Goal: Task Accomplishment & Management: Manage account settings

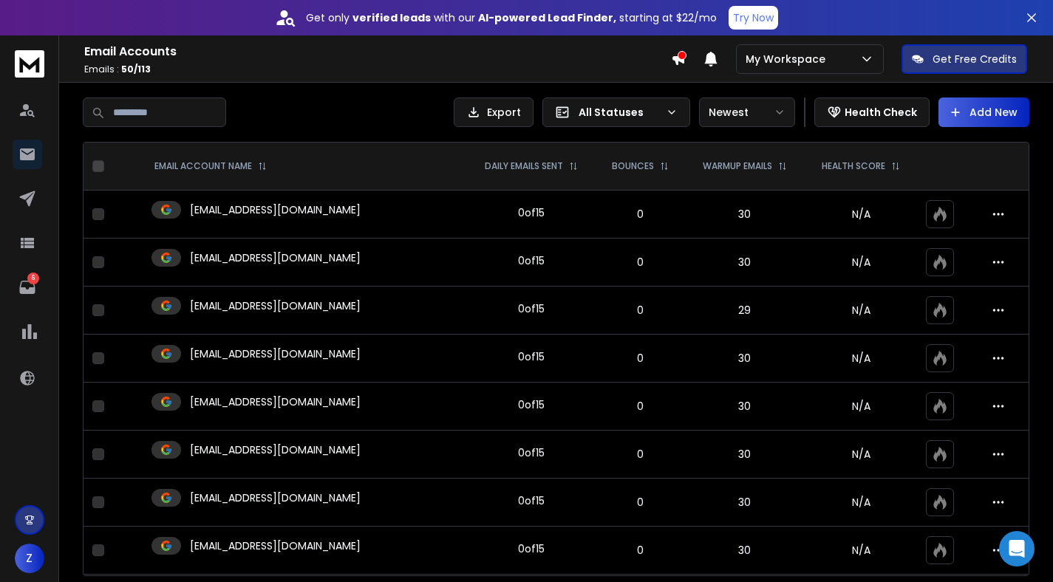
click at [177, 110] on input at bounding box center [154, 113] width 143 height 30
paste input "**********"
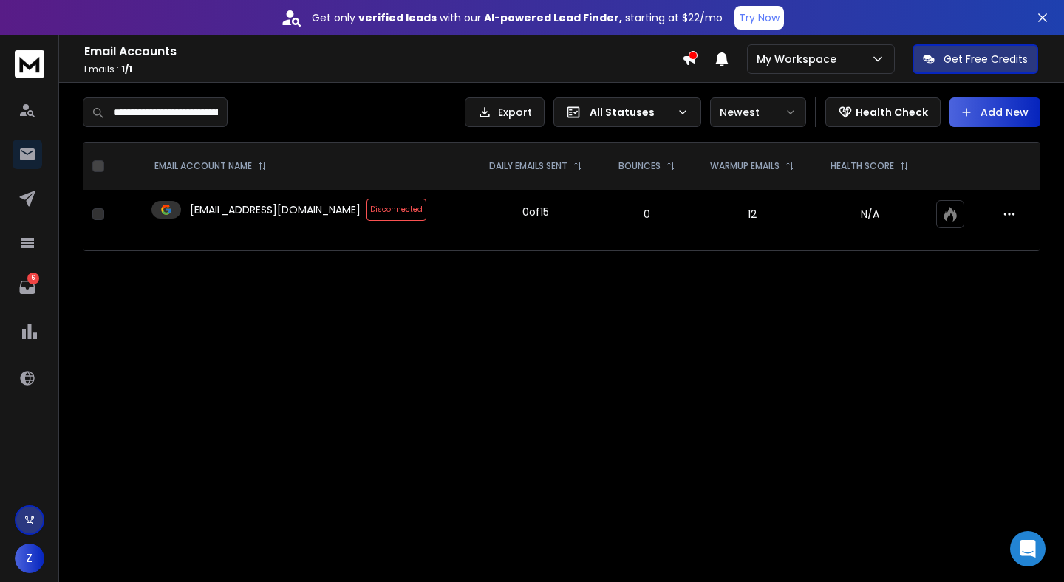
type input "**********"
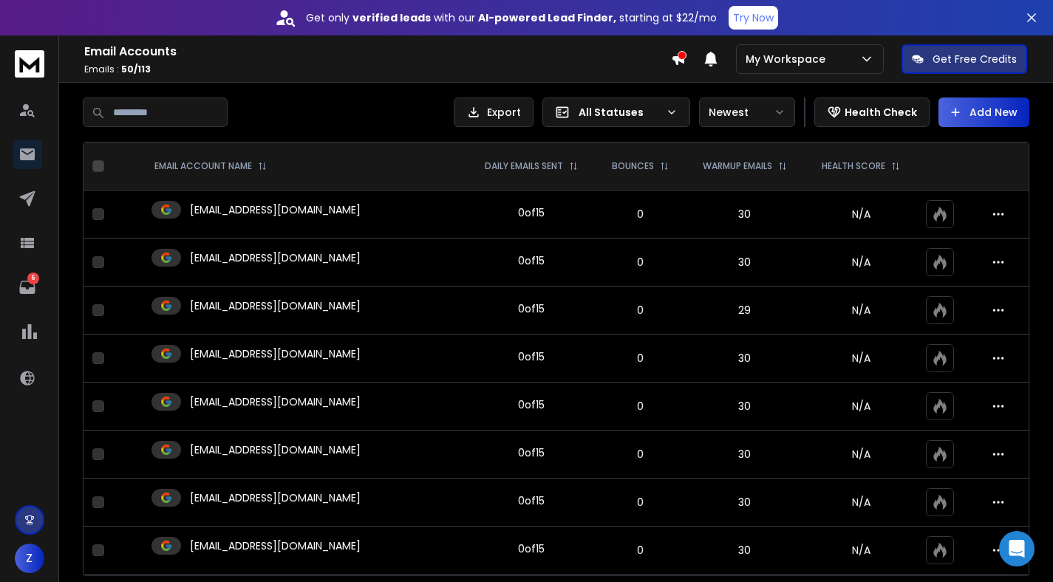
click at [351, 207] on p "[EMAIL_ADDRESS][DOMAIN_NAME]" at bounding box center [275, 209] width 171 height 15
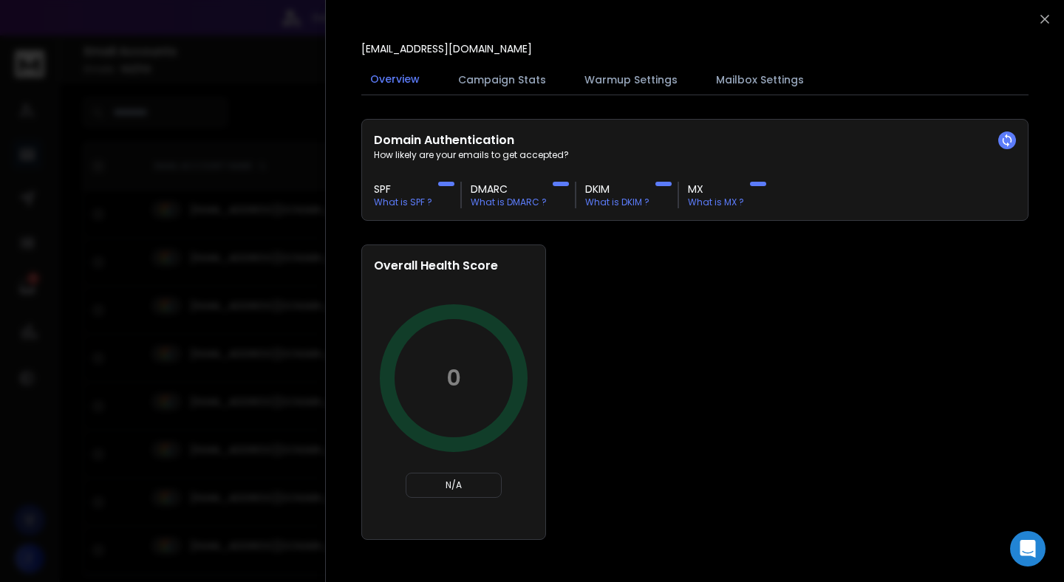
click at [529, 51] on p "[EMAIL_ADDRESS][DOMAIN_NAME]" at bounding box center [446, 48] width 171 height 15
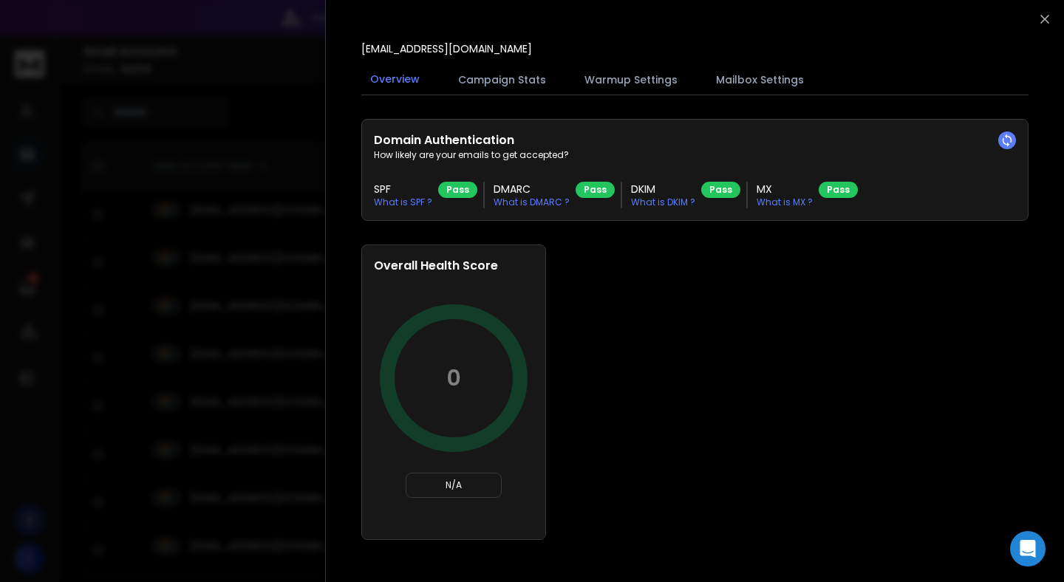
click at [529, 51] on p "[EMAIL_ADDRESS][DOMAIN_NAME]" at bounding box center [446, 48] width 171 height 15
copy p "[EMAIL_ADDRESS][DOMAIN_NAME]"
click at [760, 72] on button "Mailbox Settings" at bounding box center [760, 80] width 106 height 33
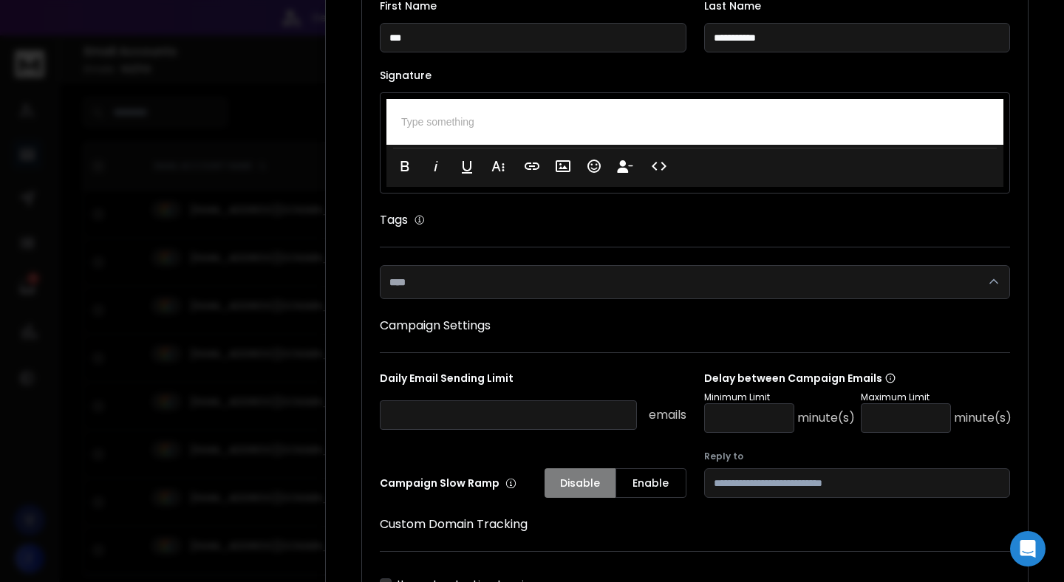
scroll to position [303, 0]
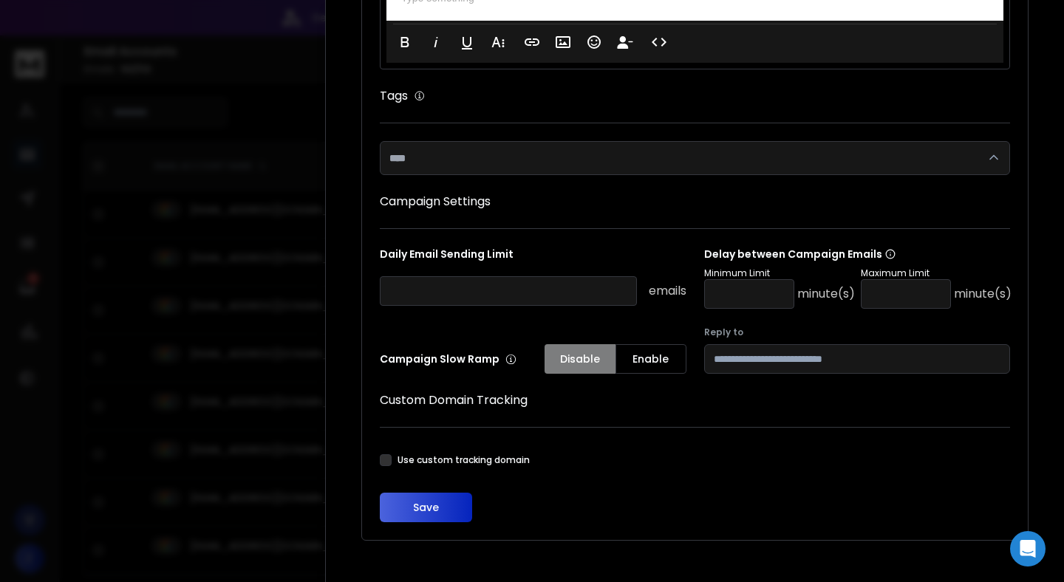
click at [298, 190] on div at bounding box center [532, 291] width 1064 height 582
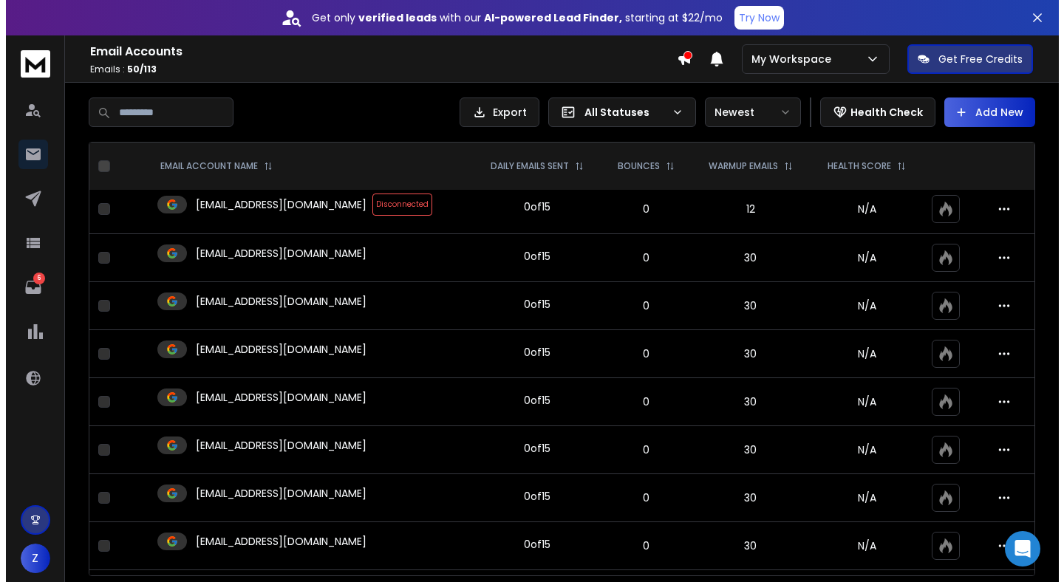
scroll to position [1296, 0]
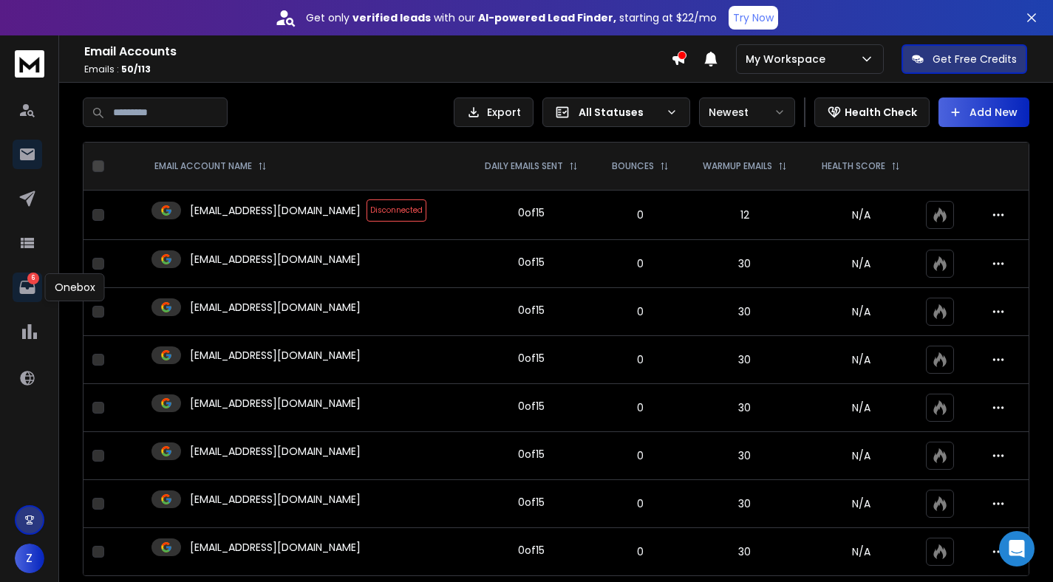
click at [33, 276] on p "6" at bounding box center [33, 279] width 12 height 12
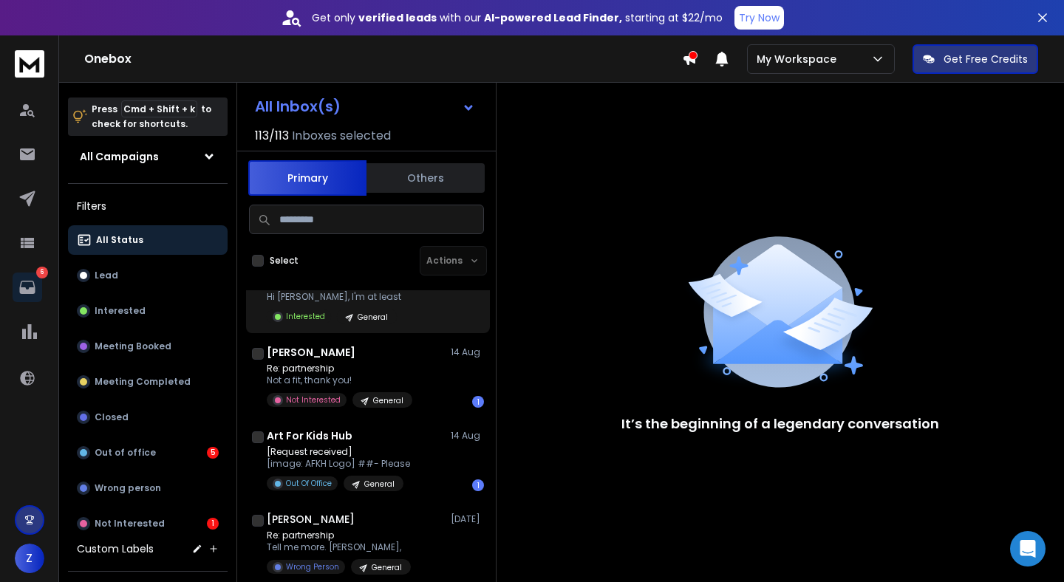
scroll to position [44, 0]
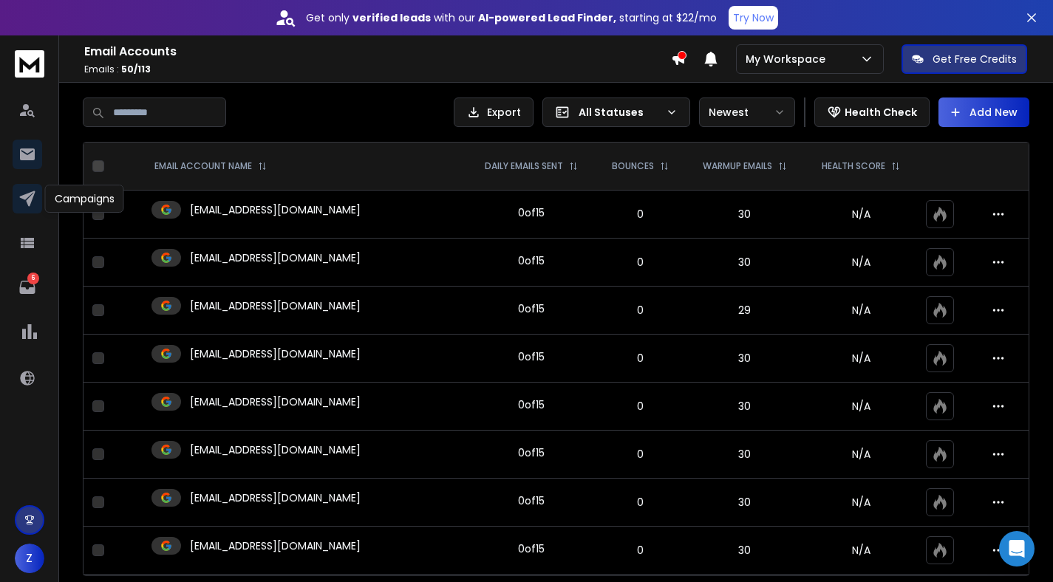
click at [33, 202] on icon at bounding box center [27, 199] width 18 height 18
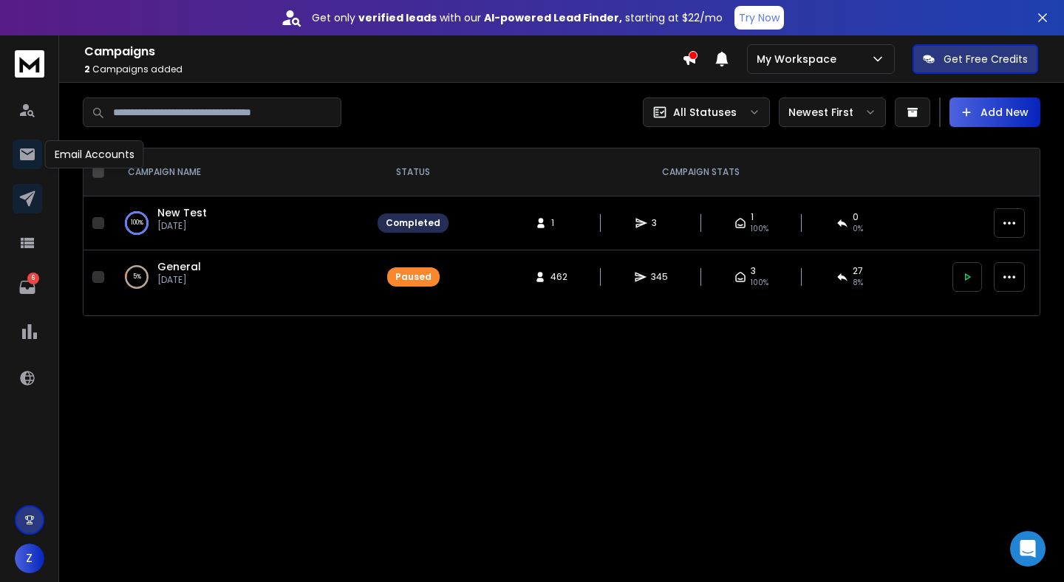
click at [21, 159] on icon at bounding box center [27, 154] width 15 height 12
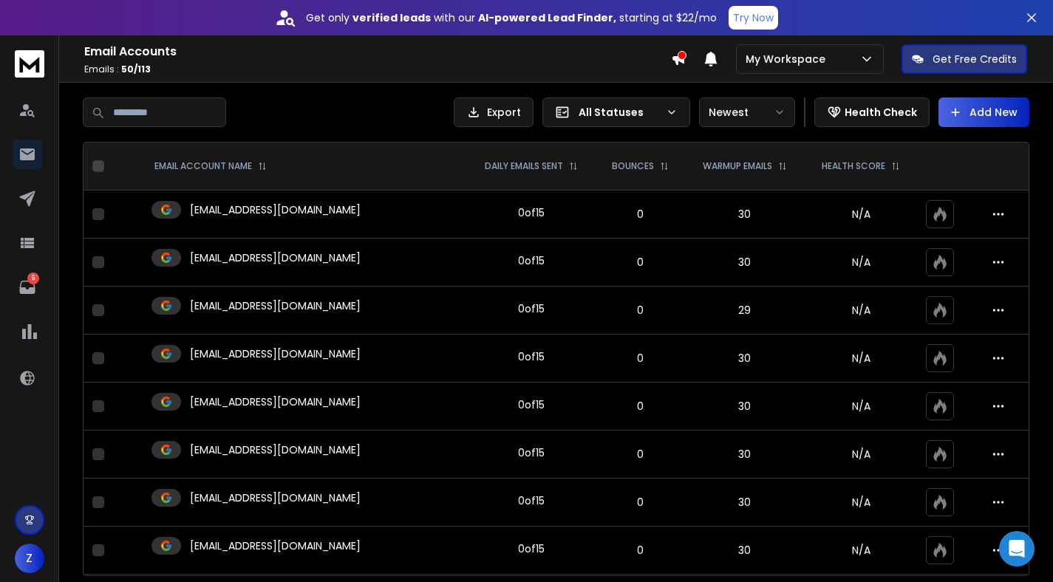
click at [991, 212] on icon at bounding box center [997, 214] width 13 height 13
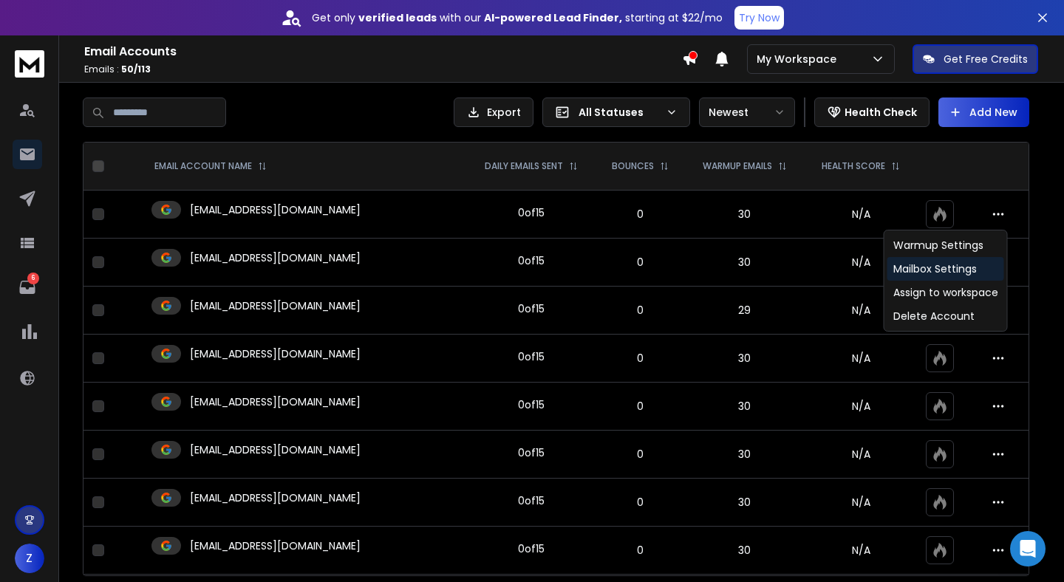
click at [963, 264] on div "Mailbox Settings" at bounding box center [945, 269] width 117 height 24
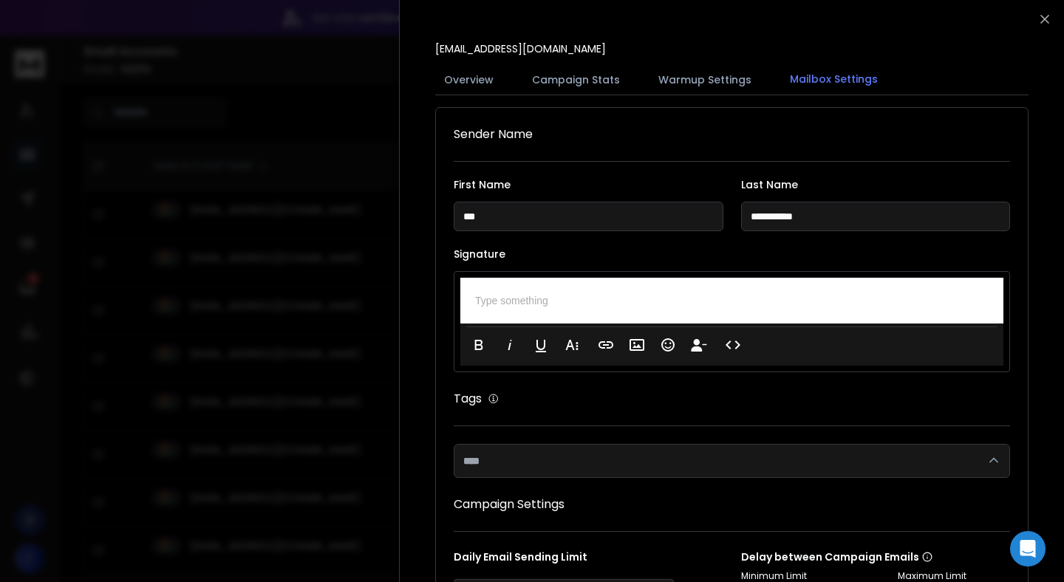
click at [702, 74] on button "Warmup Settings" at bounding box center [704, 80] width 111 height 33
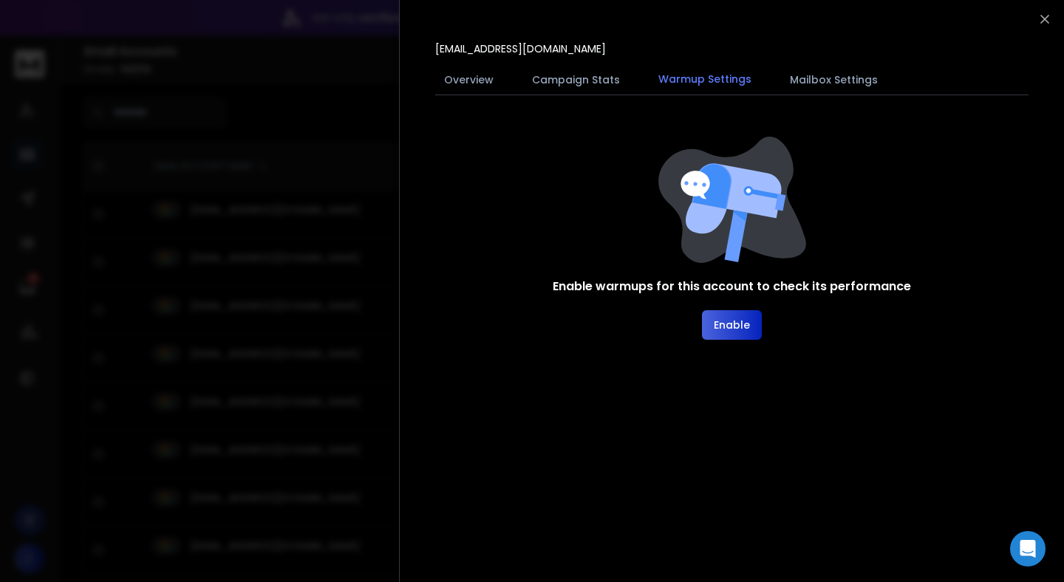
click at [586, 67] on button "Campaign Stats" at bounding box center [576, 80] width 106 height 33
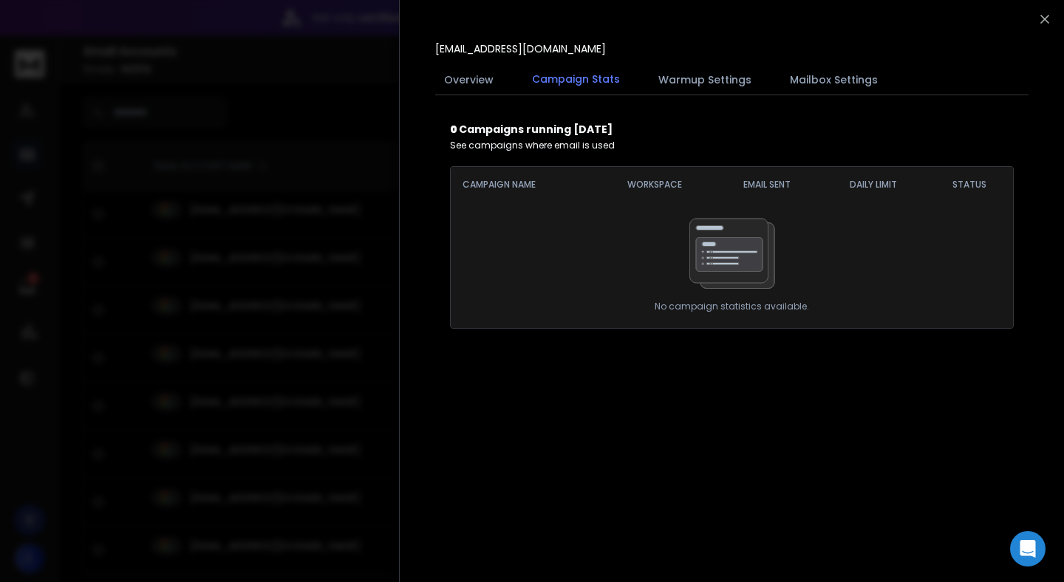
click at [480, 76] on button "Overview" at bounding box center [468, 80] width 67 height 33
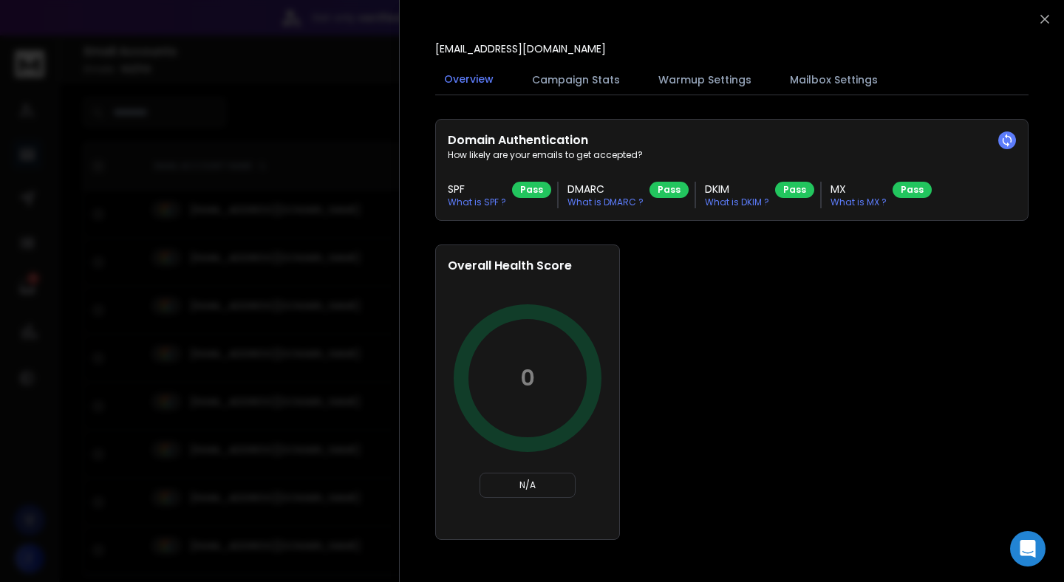
click at [330, 189] on div at bounding box center [532, 291] width 1064 height 582
